Goal: Communication & Community: Answer question/provide support

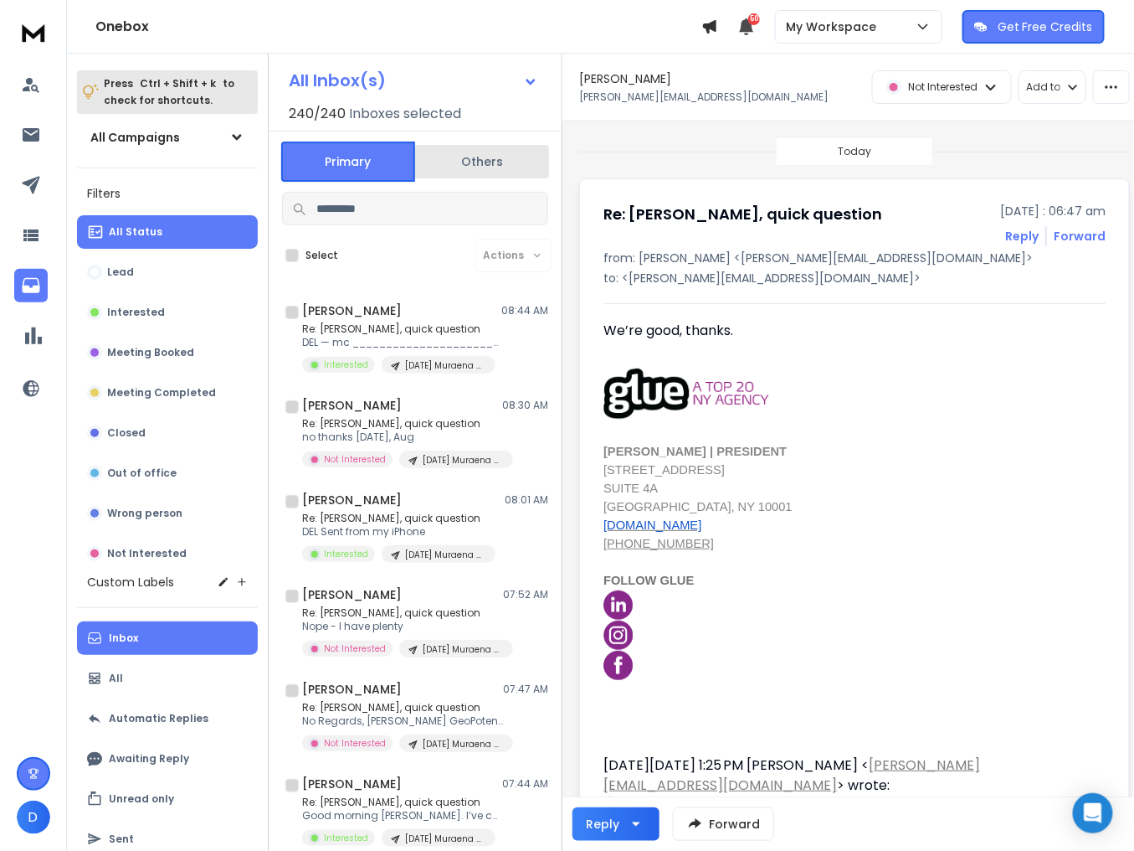
scroll to position [372, 0]
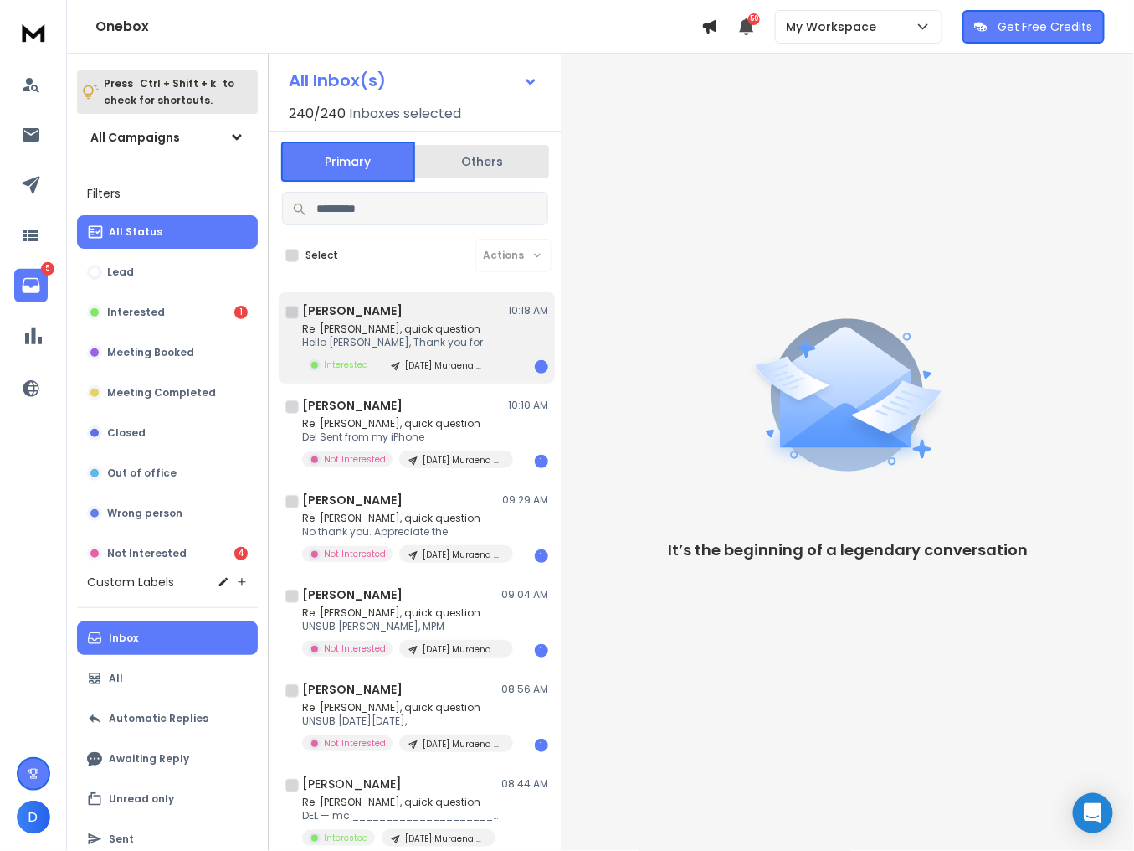
click at [385, 325] on p "Re: [PERSON_NAME], quick question" at bounding box center [398, 328] width 193 height 13
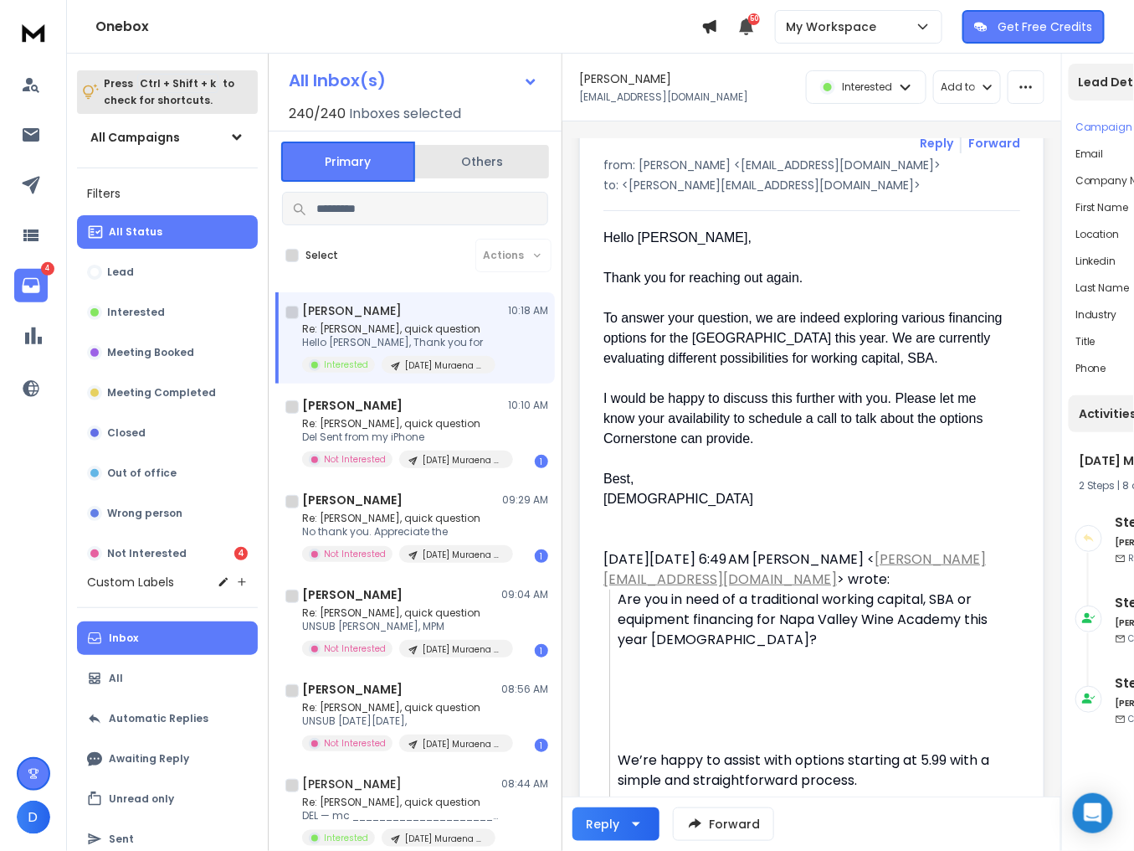
scroll to position [186, 0]
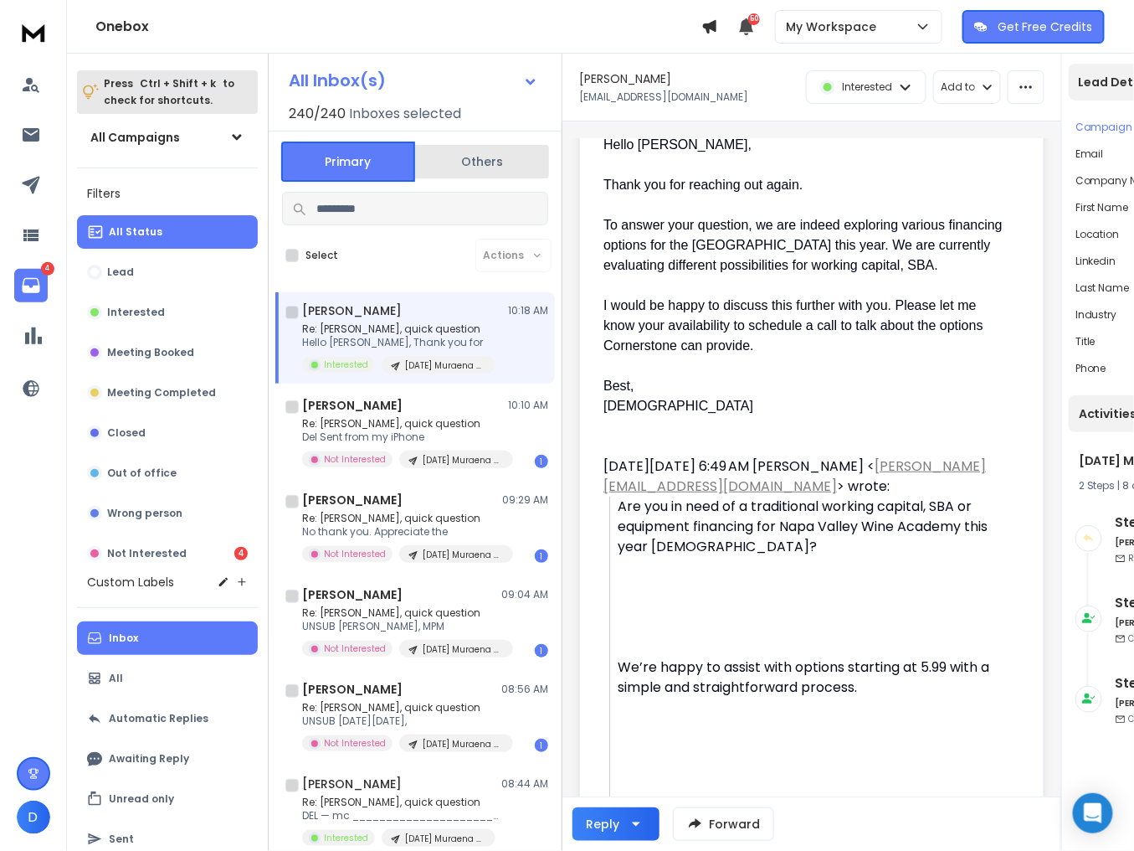
click at [608, 821] on div "Reply" at bounding box center [602, 823] width 33 height 17
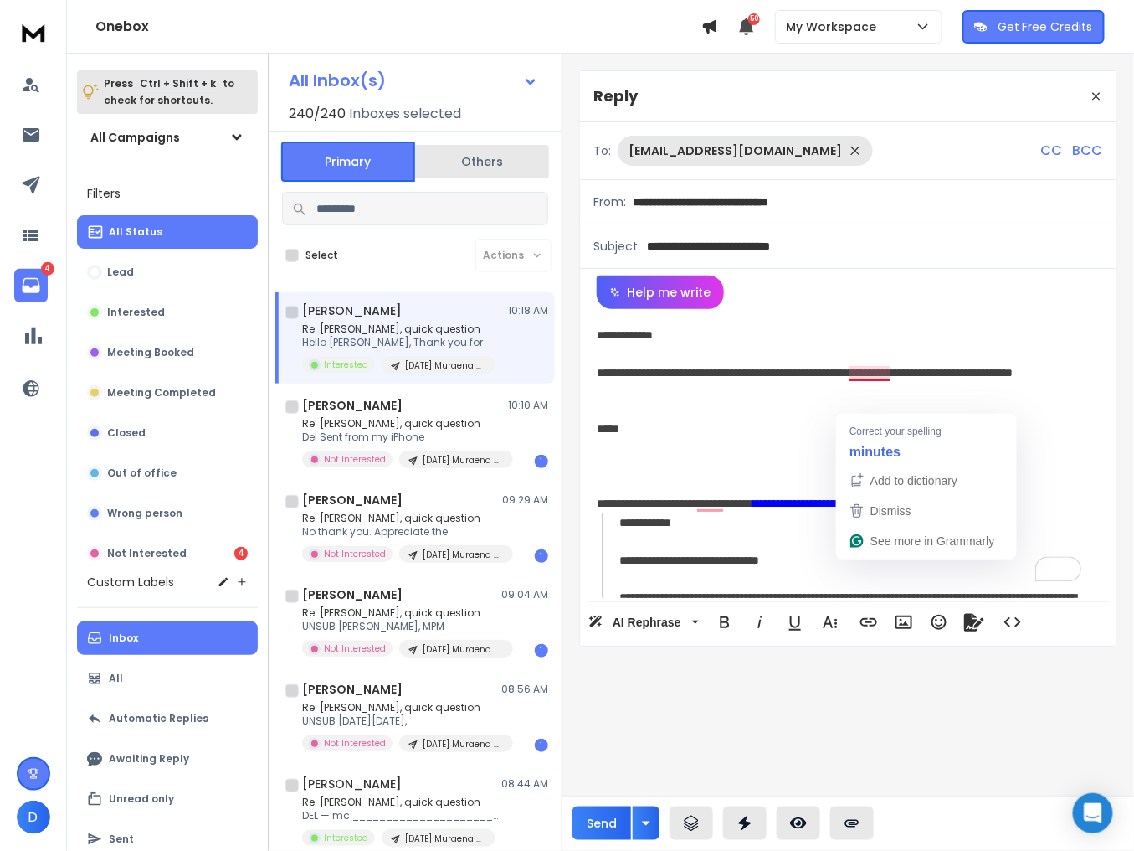
click at [861, 404] on div "**********" at bounding box center [839, 400] width 485 height 112
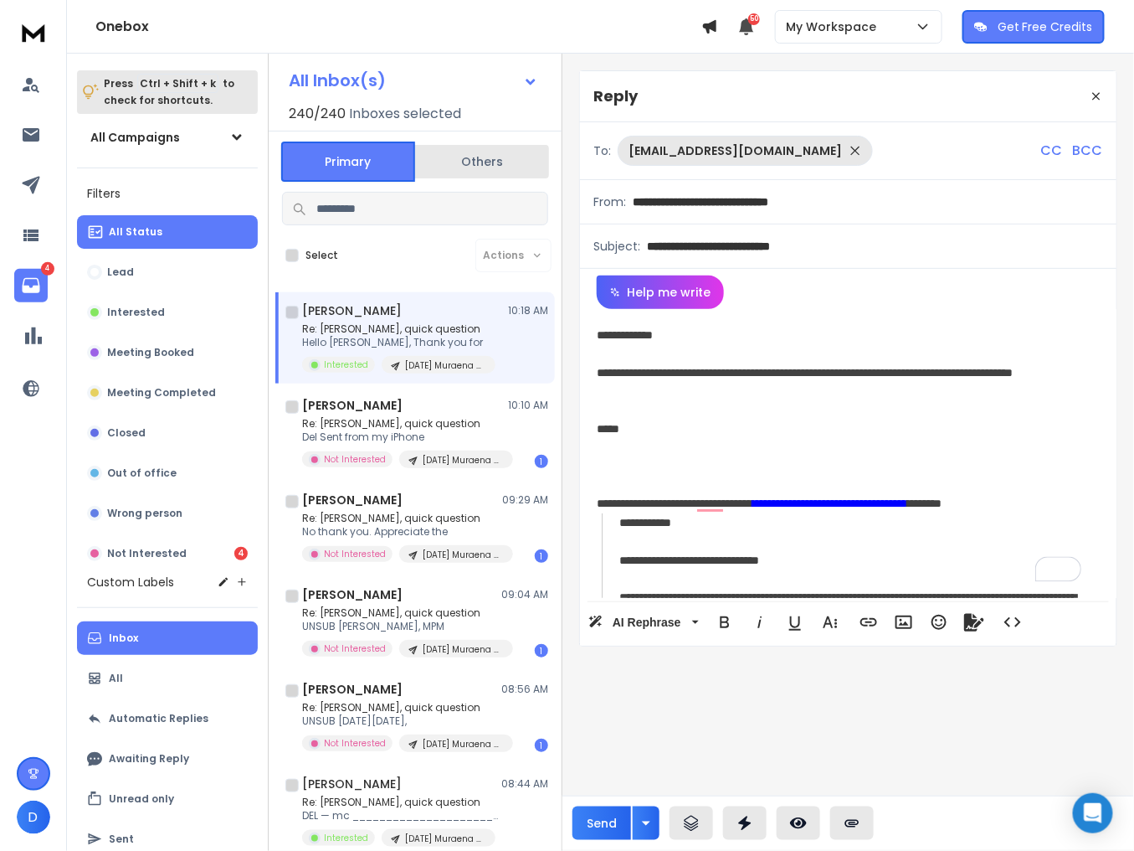
click at [601, 829] on button "Send" at bounding box center [602, 822] width 59 height 33
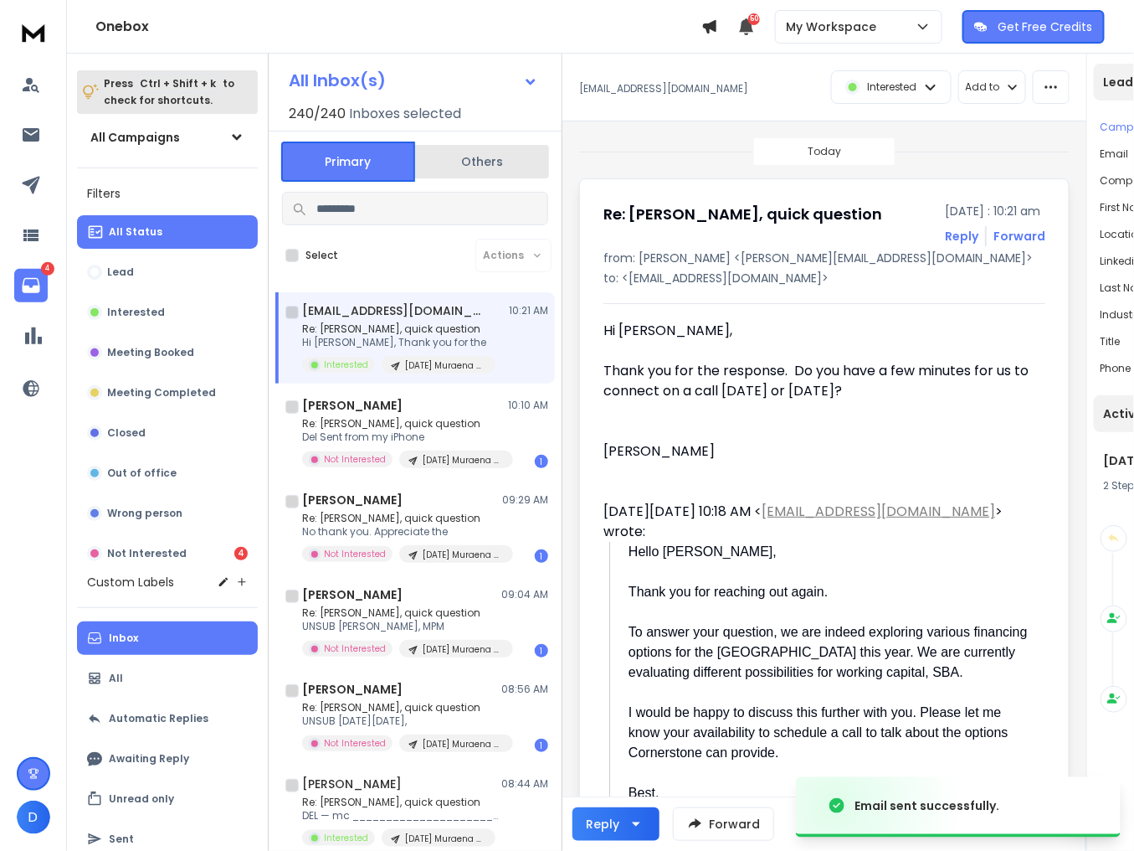
drag, startPoint x: 626, startPoint y: 279, endPoint x: 897, endPoint y: 273, distance: 270.5
click at [897, 273] on p "to: <[EMAIL_ADDRESS][DOMAIN_NAME]>" at bounding box center [825, 278] width 442 height 17
copy p "[EMAIL_ADDRESS][DOMAIN_NAME]"
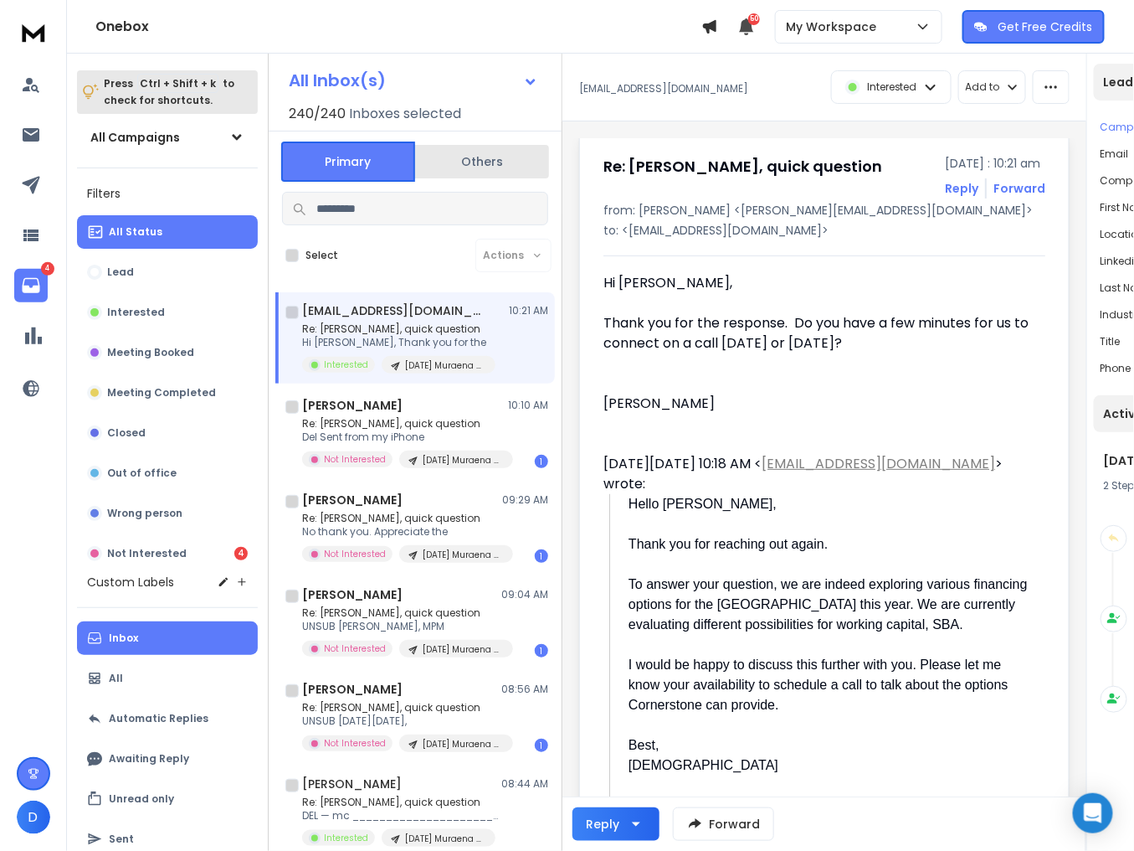
scroll to position [93, 0]
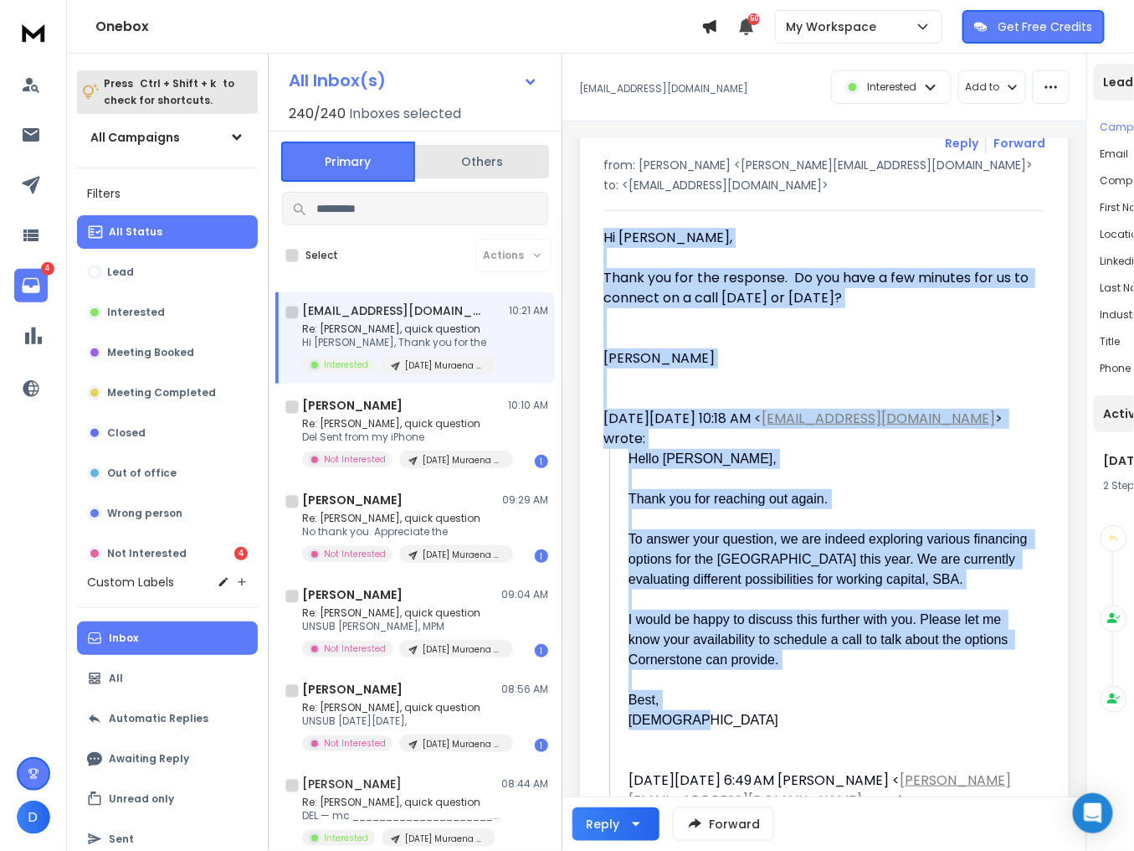
drag, startPoint x: 692, startPoint y: 738, endPoint x: 599, endPoint y: 239, distance: 507.5
copy div "Hi [PERSON_NAME], Thank you for the response. Do you have a few minutes for us …"
click at [911, 390] on div at bounding box center [818, 398] width 429 height 20
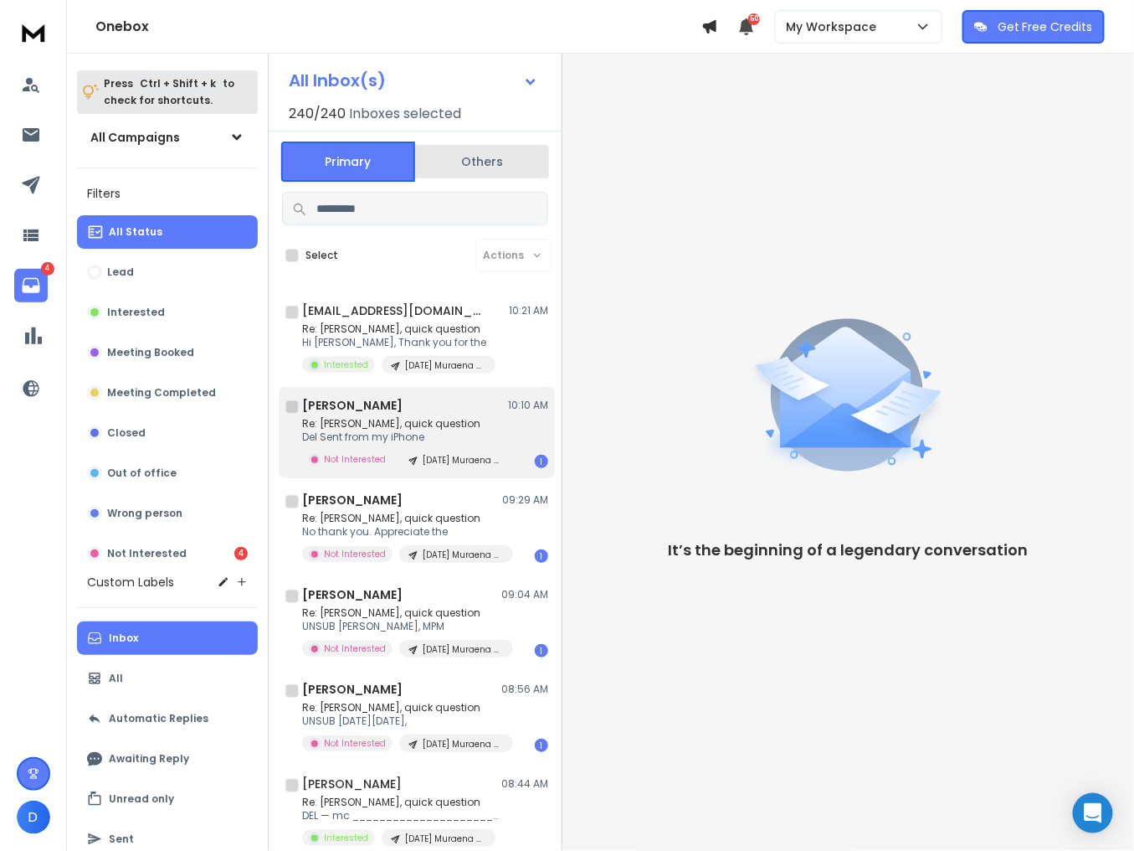
click at [432, 410] on div "Buddy Schussel 10:10 AM" at bounding box center [425, 405] width 246 height 17
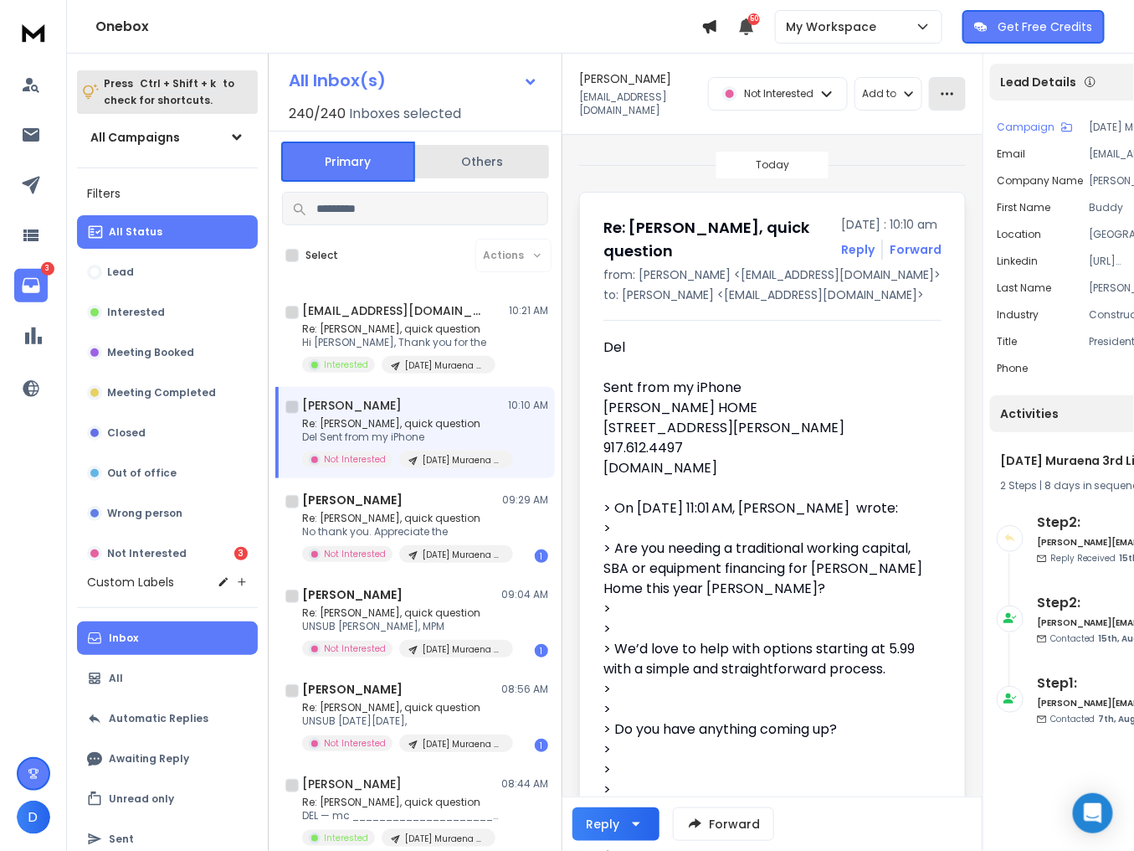
click at [955, 88] on icon "button" at bounding box center [947, 93] width 15 height 15
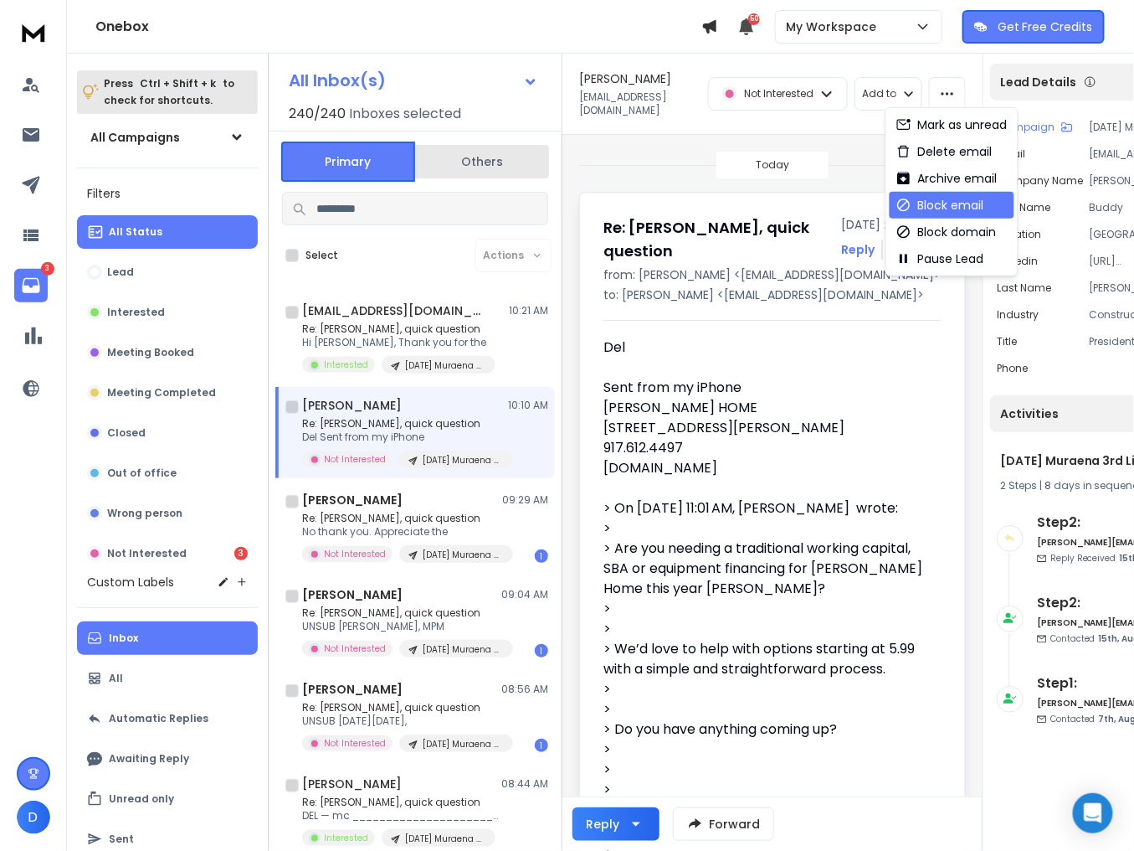
click at [956, 201] on div "Block email" at bounding box center [941, 205] width 88 height 17
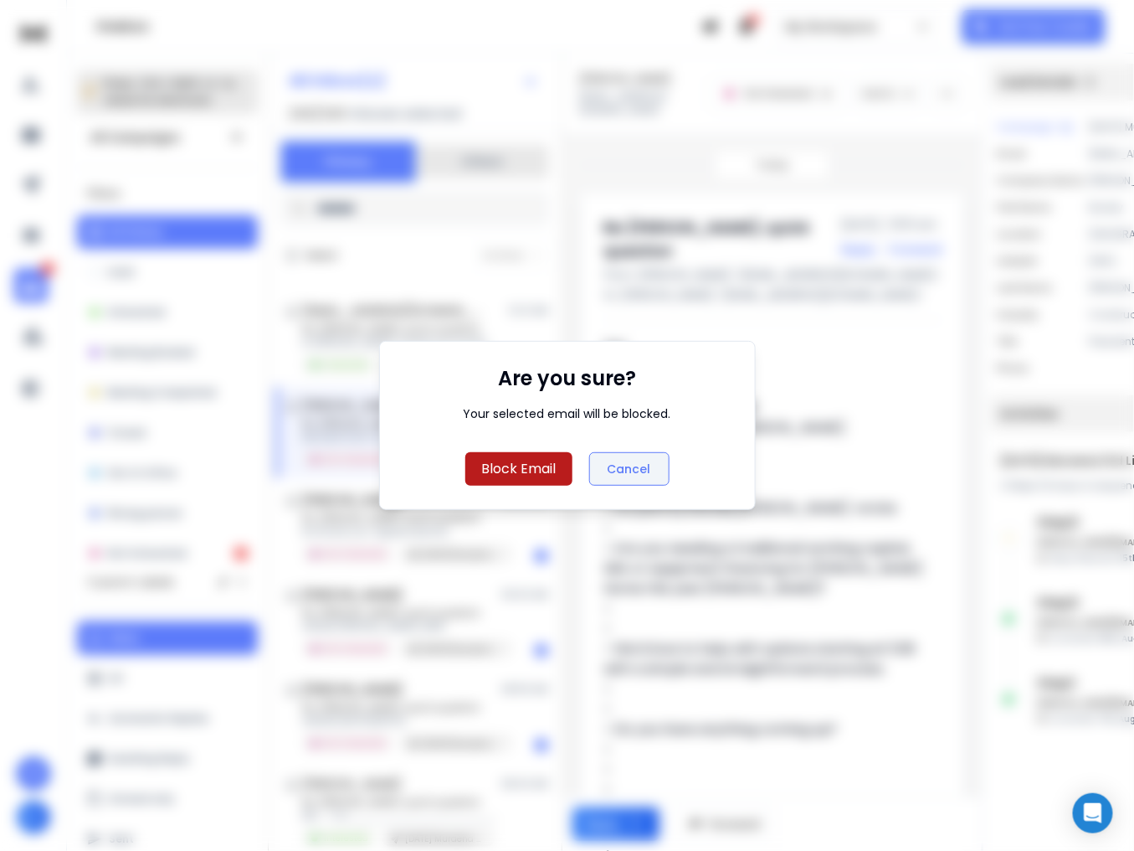
click at [516, 479] on button "Block Email" at bounding box center [518, 468] width 107 height 33
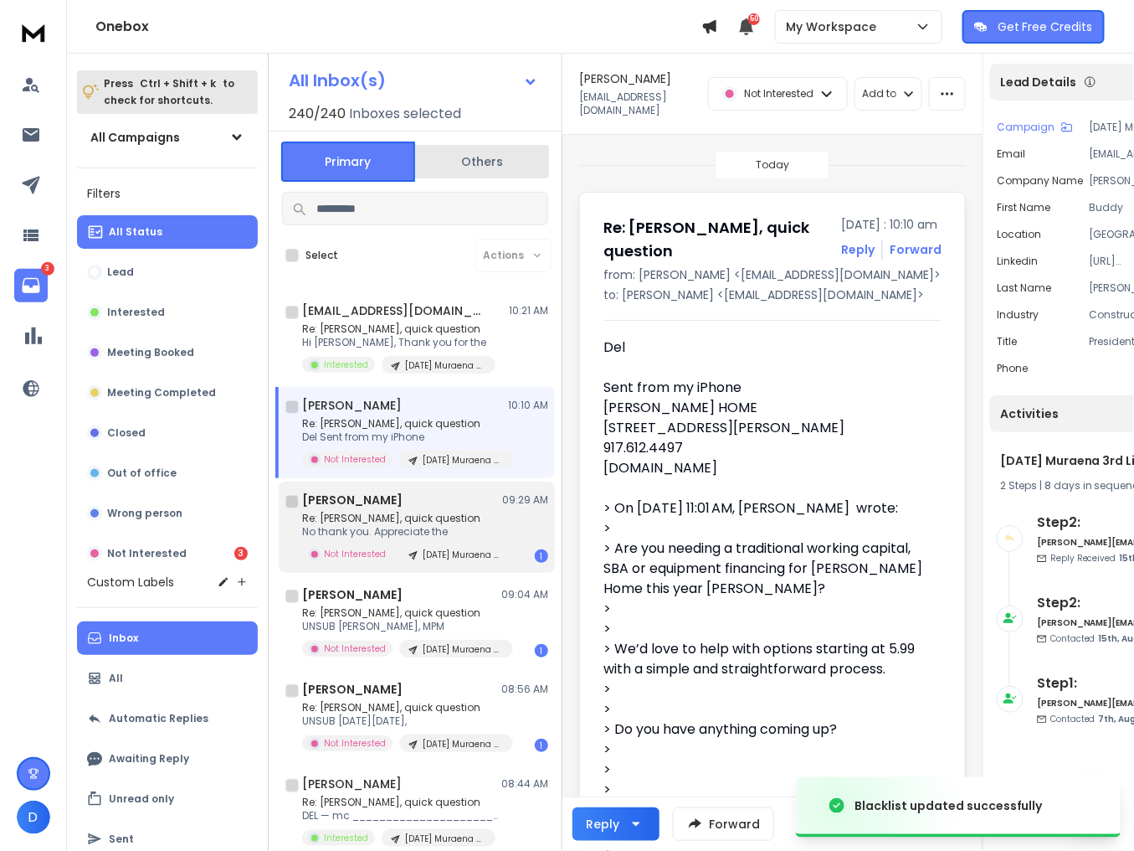
drag, startPoint x: 436, startPoint y: 515, endPoint x: 450, endPoint y: 513, distance: 14.3
click at [438, 515] on p "Re: [PERSON_NAME], quick question" at bounding box center [402, 518] width 201 height 13
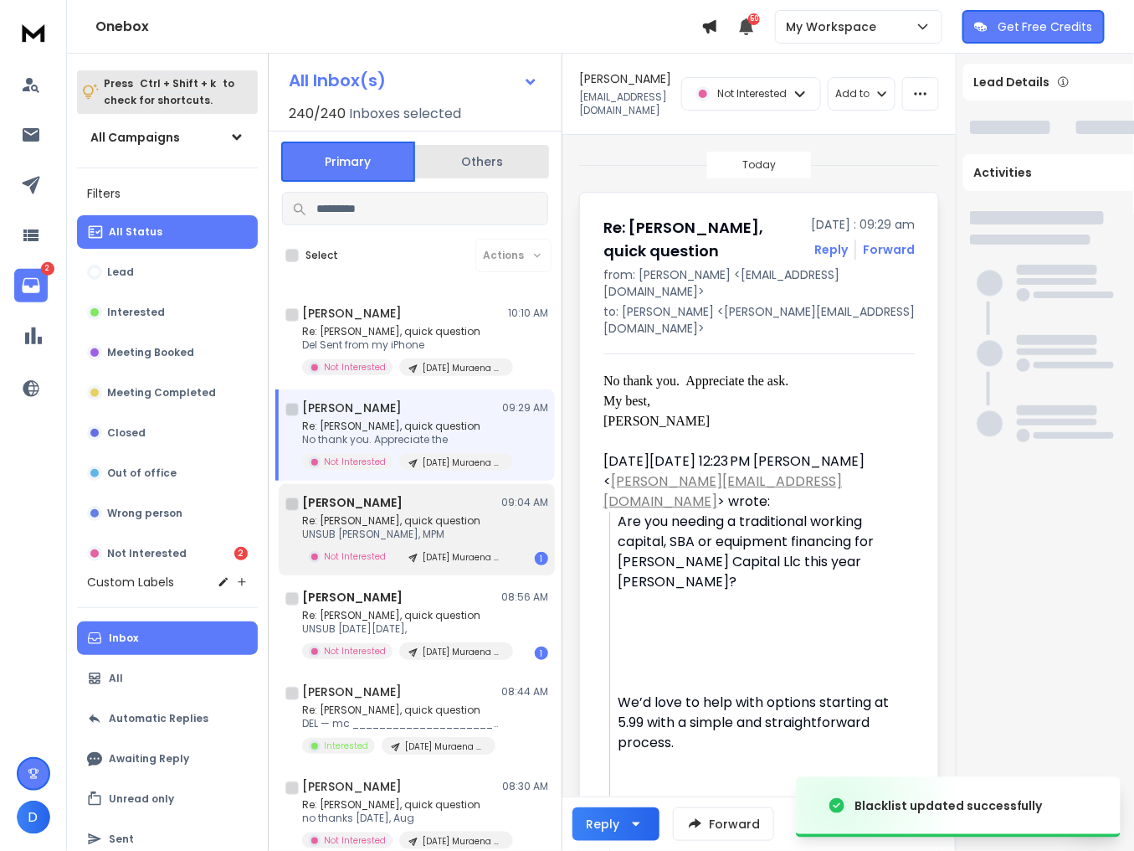
scroll to position [93, 0]
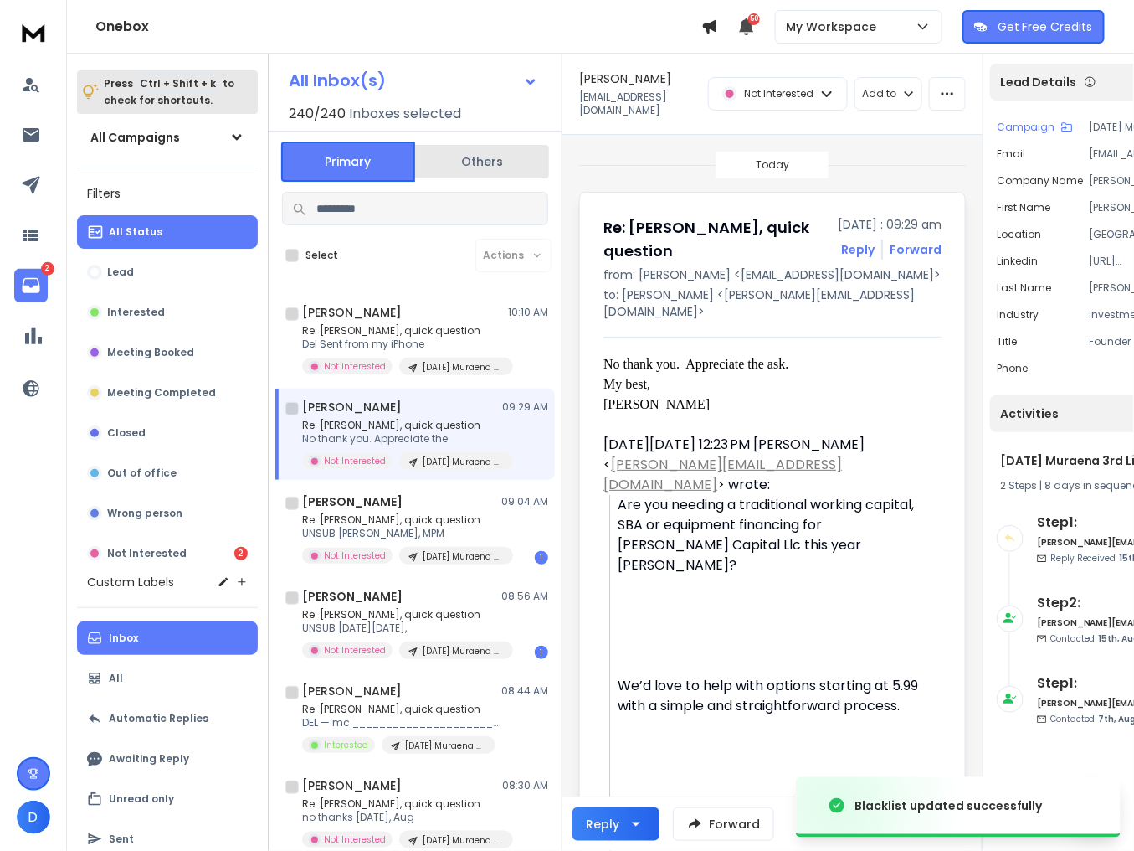
drag, startPoint x: 414, startPoint y: 514, endPoint x: 474, endPoint y: 472, distance: 73.4
click at [414, 513] on p "Re: [PERSON_NAME], quick question" at bounding box center [402, 519] width 201 height 13
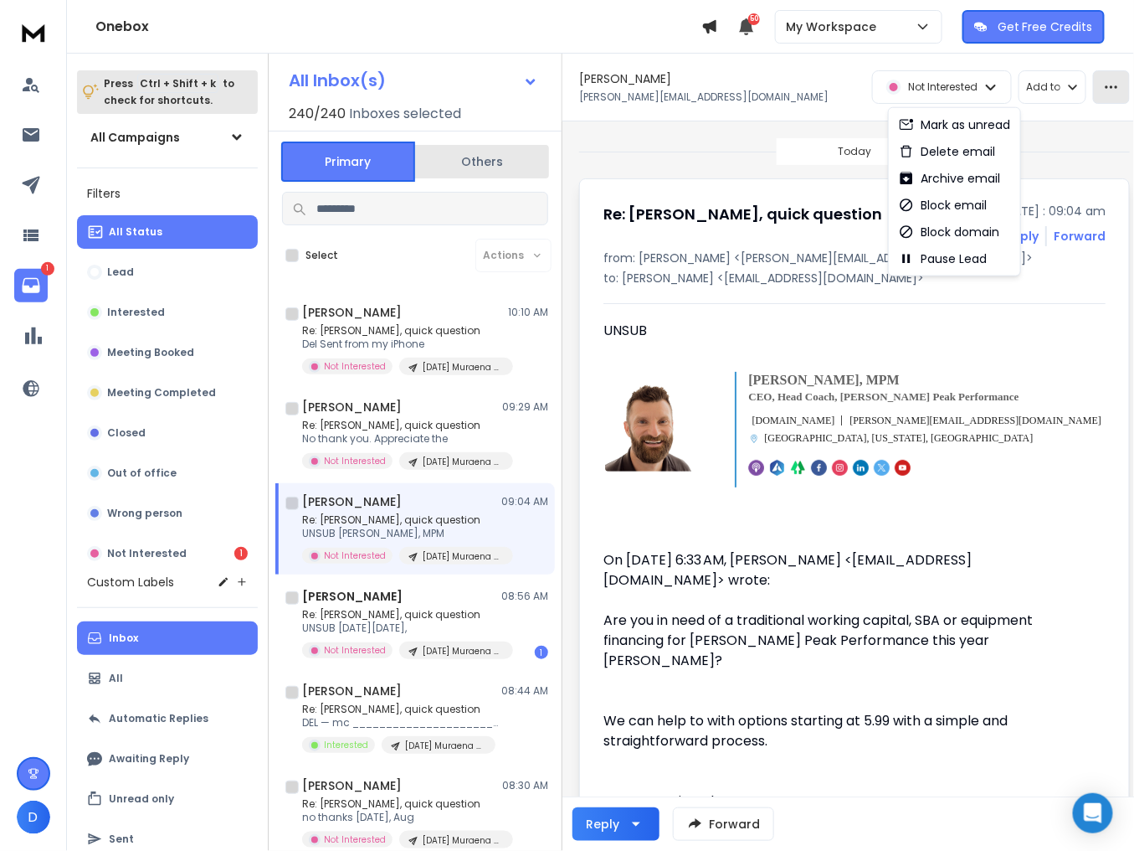
click at [1093, 87] on button "button" at bounding box center [1111, 86] width 37 height 33
click at [978, 203] on div "Block email" at bounding box center [943, 205] width 88 height 17
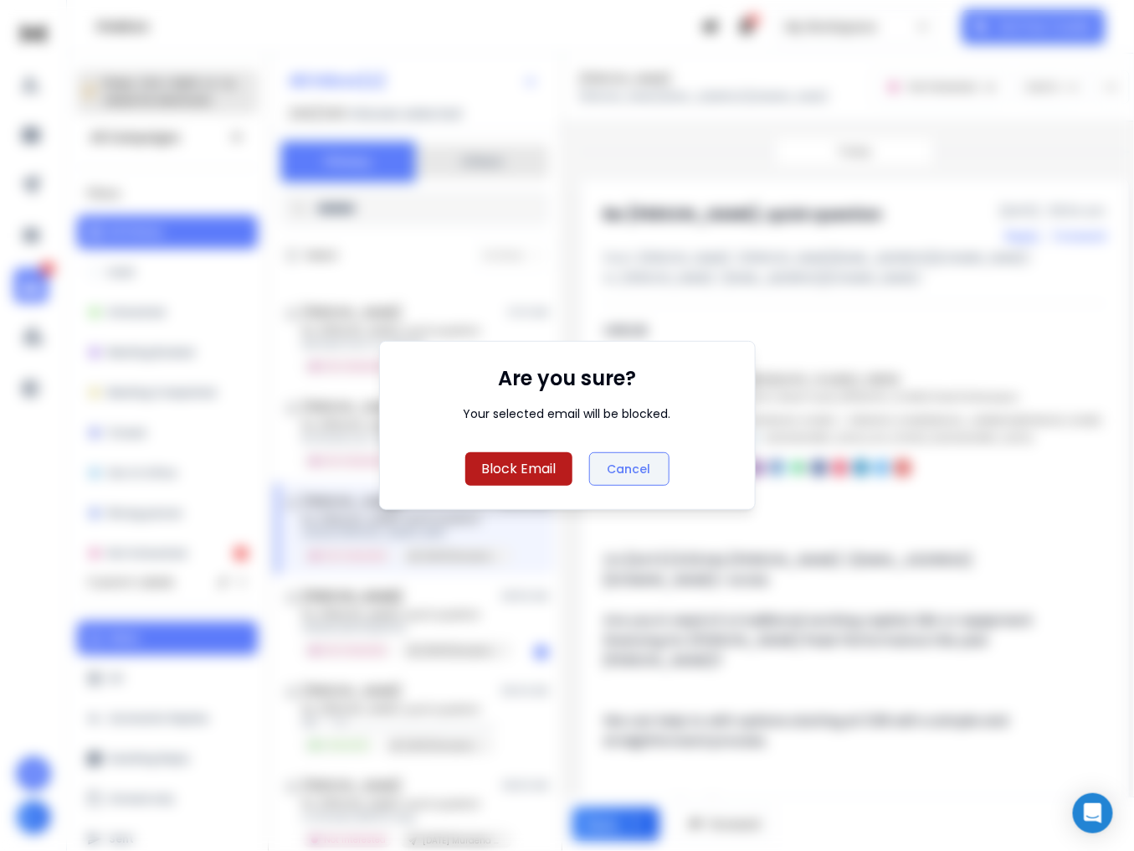
click at [522, 473] on button "Block Email" at bounding box center [518, 468] width 107 height 33
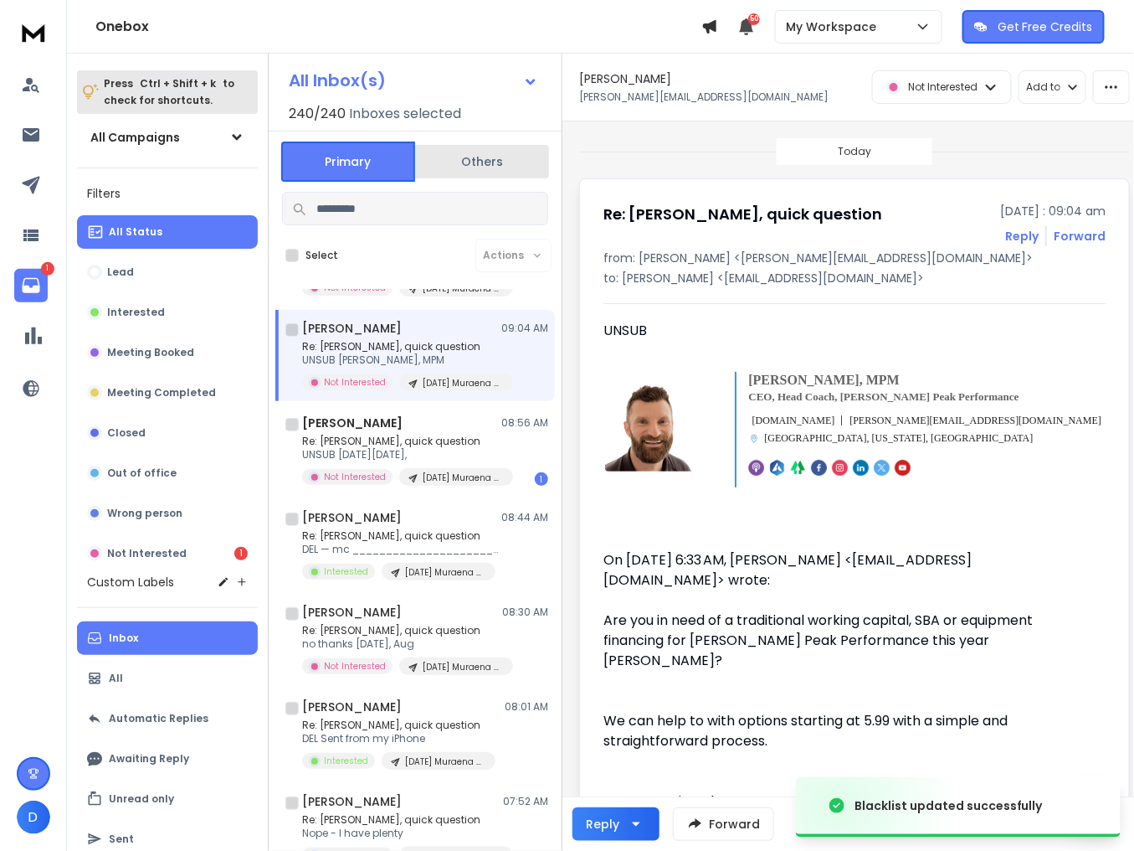
scroll to position [279, 0]
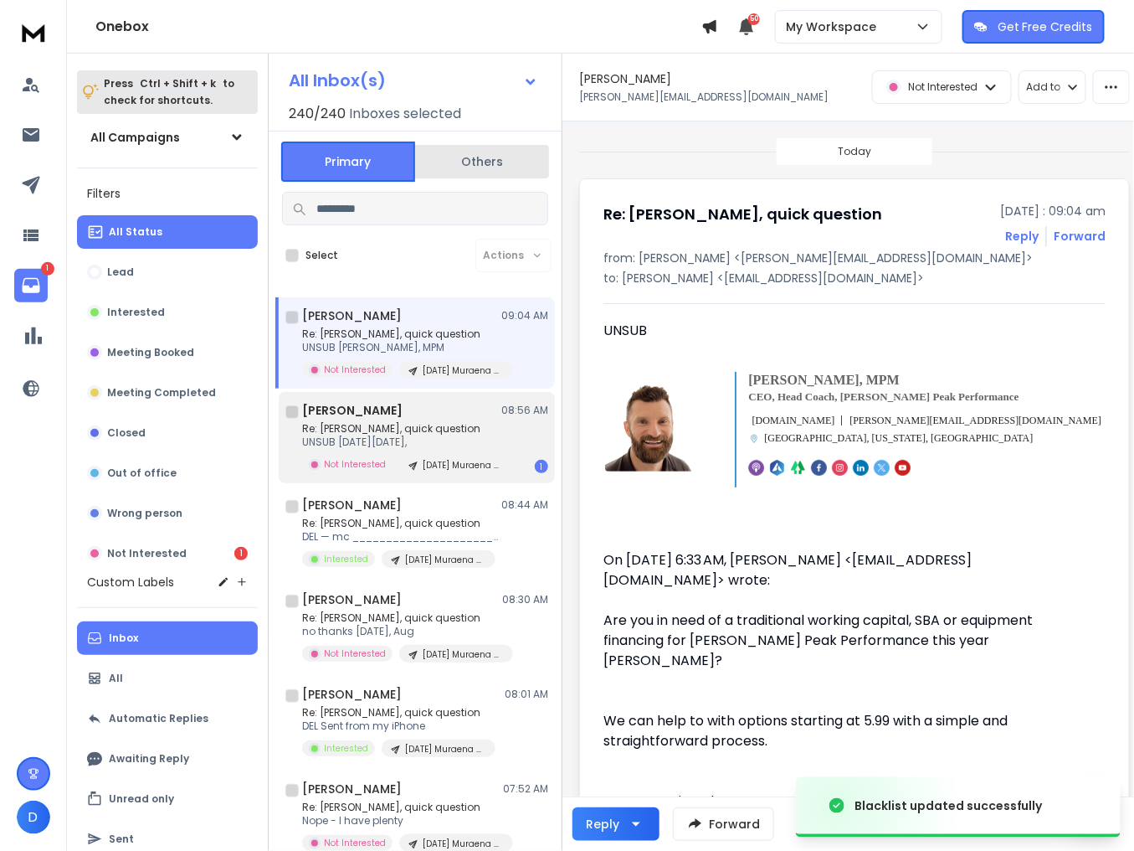
click at [419, 429] on p "Re: [PERSON_NAME], quick question" at bounding box center [402, 428] width 201 height 13
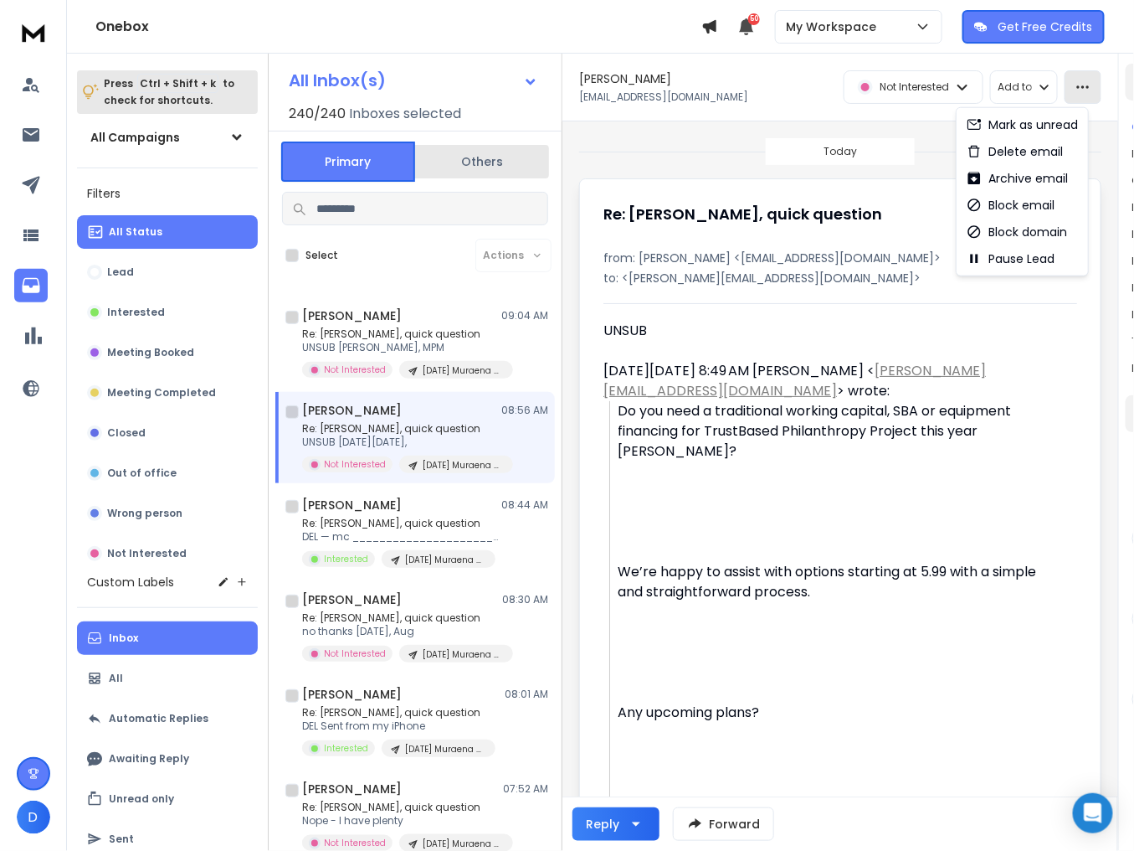
click at [1076, 92] on icon "button" at bounding box center [1083, 87] width 15 height 15
click at [1047, 201] on div "Block email" at bounding box center [1011, 205] width 88 height 17
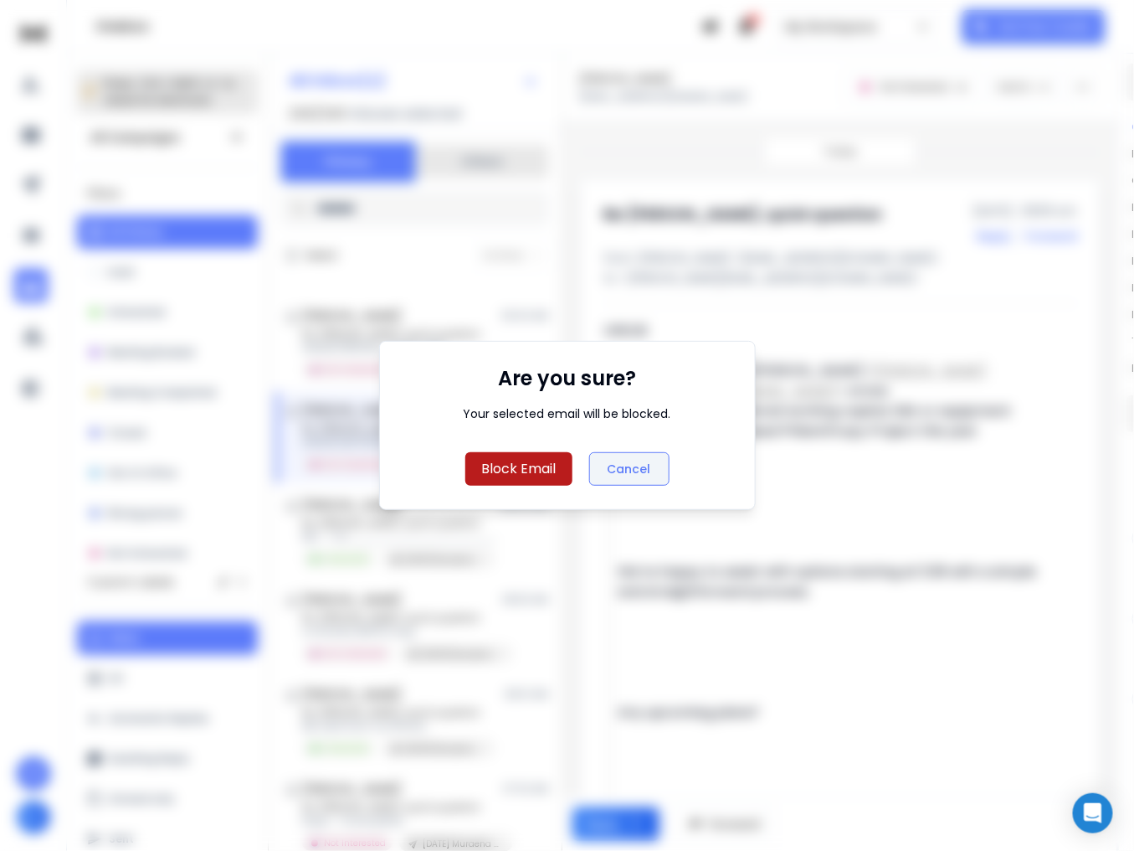
click at [526, 466] on button "Block Email" at bounding box center [518, 468] width 107 height 33
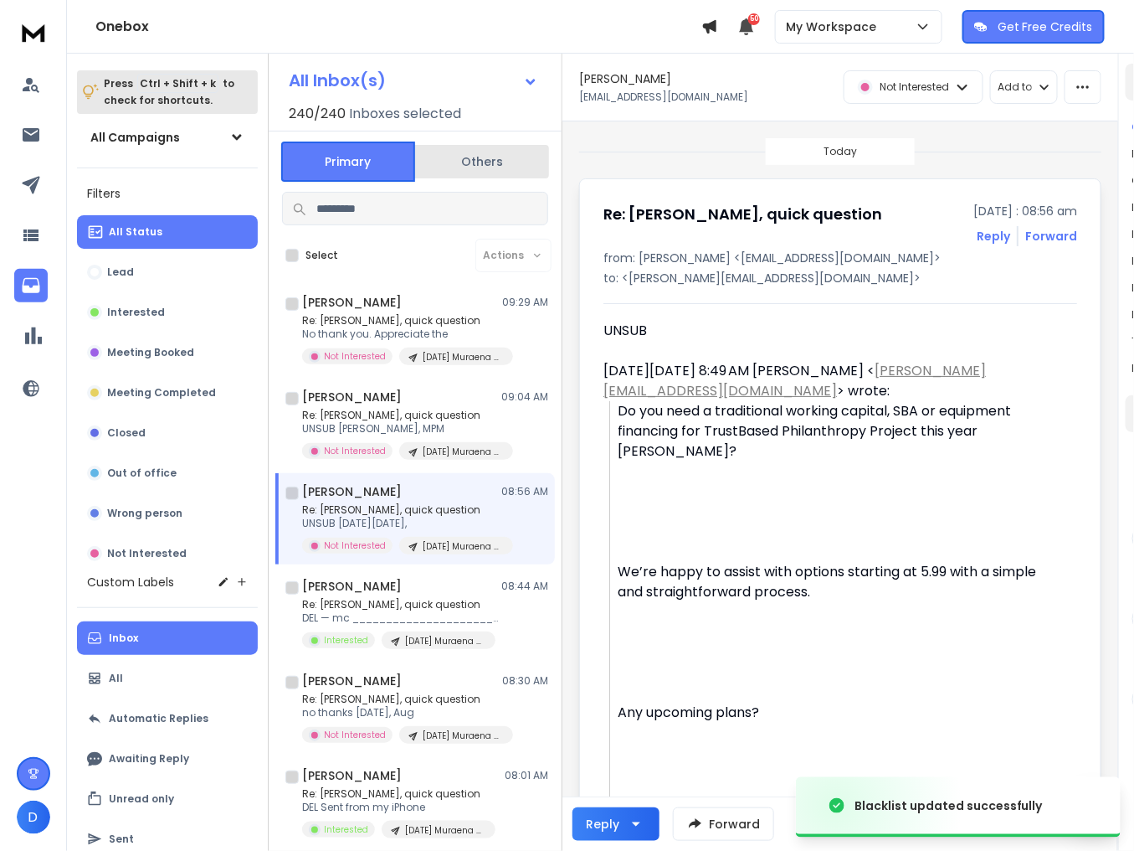
scroll to position [93, 0]
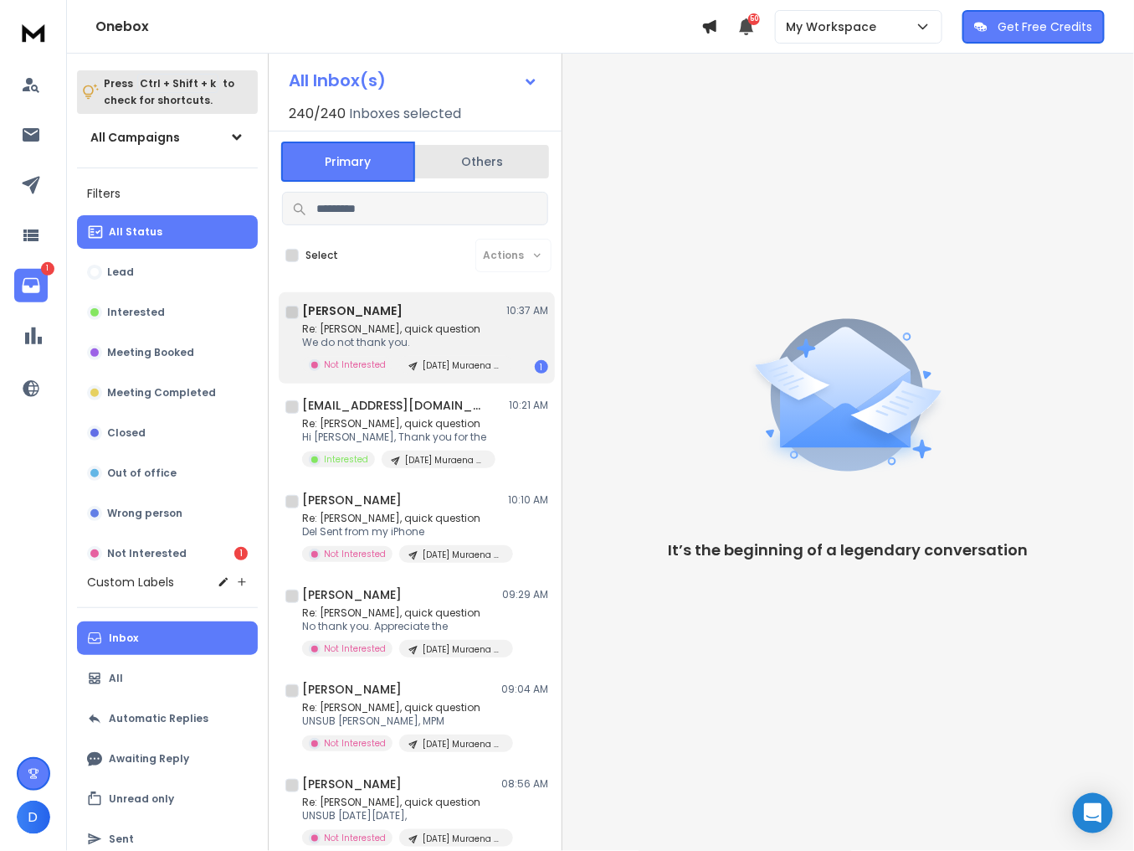
click at [415, 324] on p "Re: Craig, quick question" at bounding box center [402, 328] width 201 height 13
